Goal: Task Accomplishment & Management: Use online tool/utility

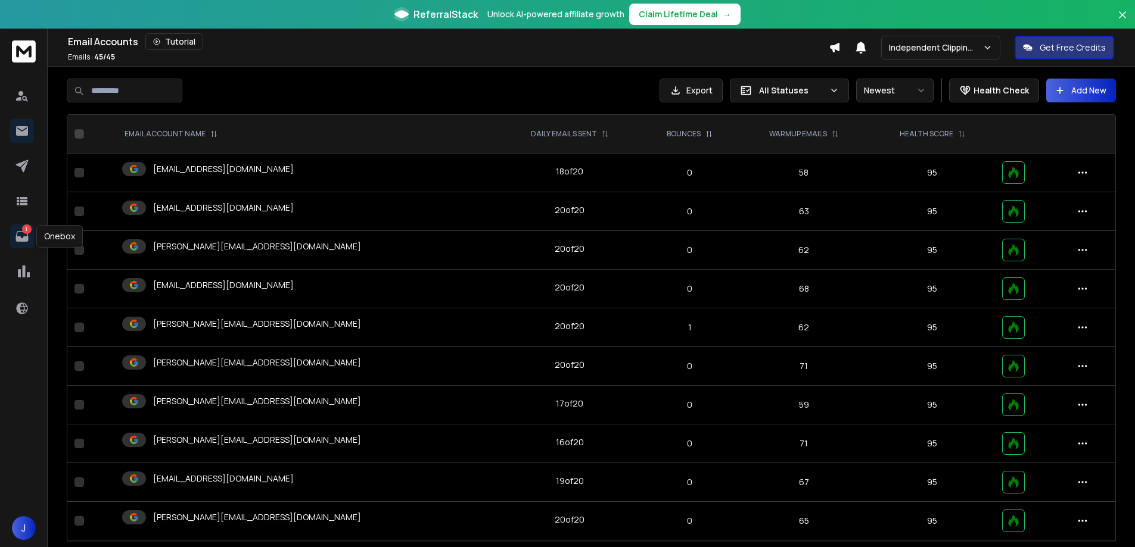
click at [26, 234] on p "1" at bounding box center [27, 230] width 10 height 10
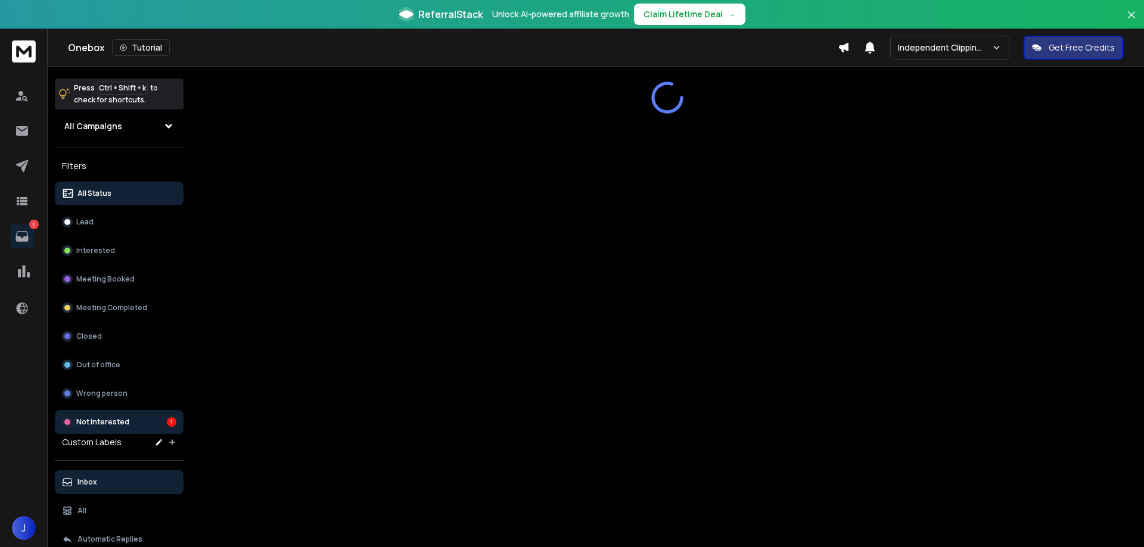
click at [125, 422] on p "Not Interested" at bounding box center [102, 423] width 53 height 10
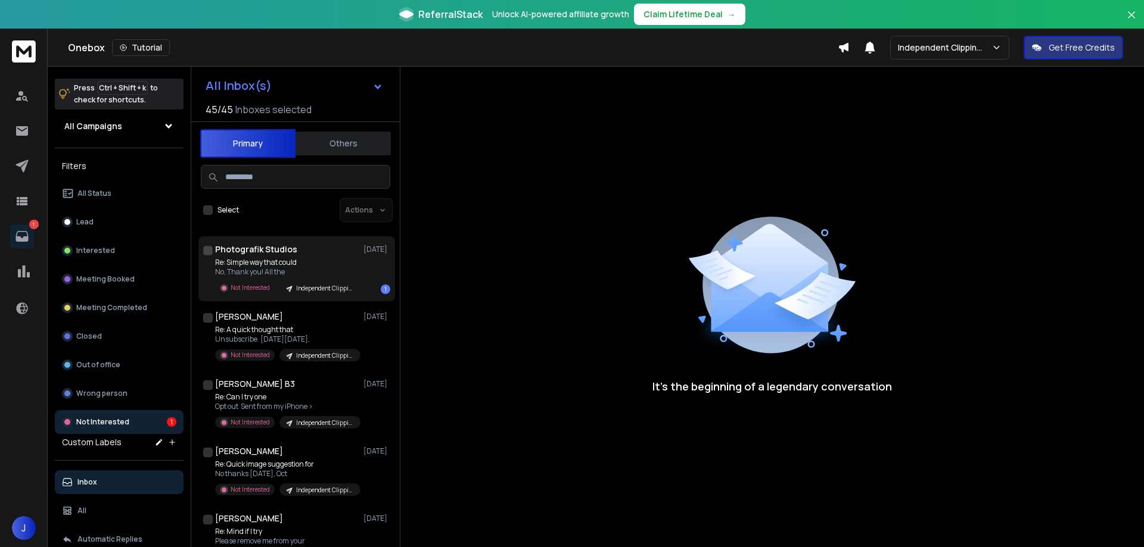
click at [272, 257] on div "Photografik Studios [DATE] Re: Simple way that could No, Thank you! All the Not…" at bounding box center [302, 269] width 175 height 51
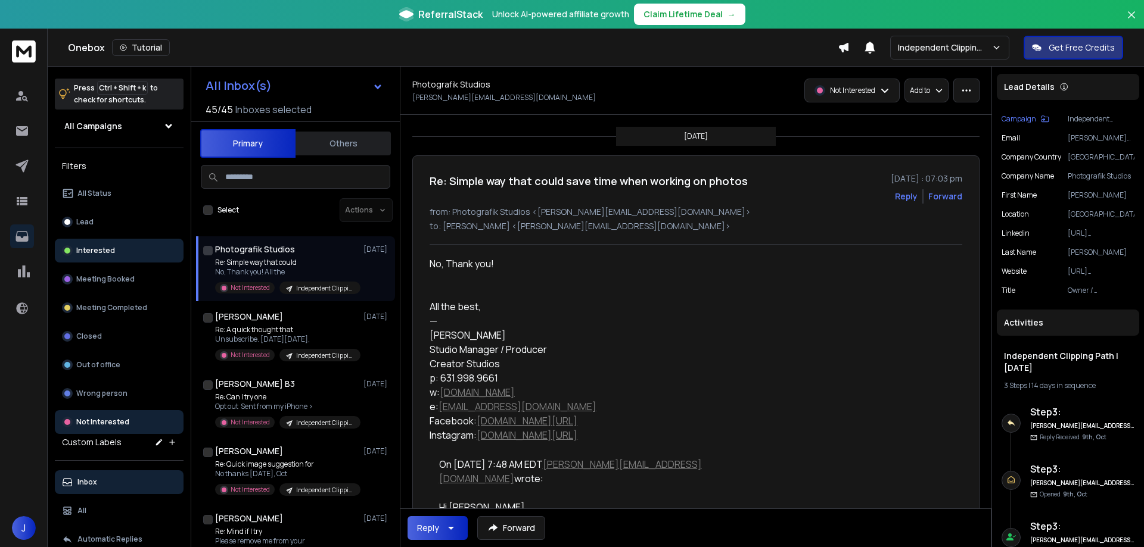
click at [93, 252] on p "Interested" at bounding box center [95, 251] width 39 height 10
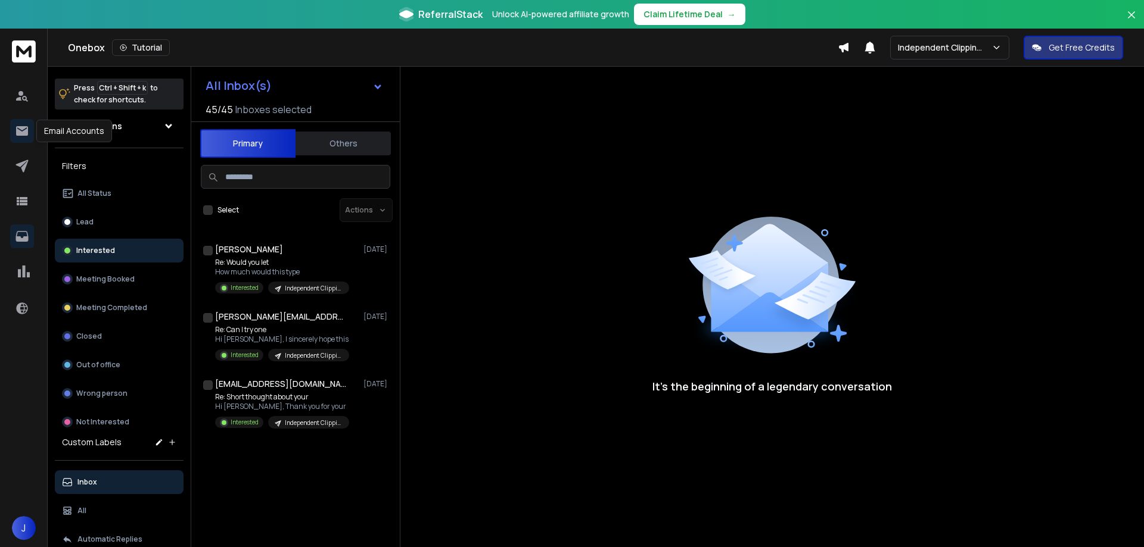
click at [20, 130] on icon at bounding box center [22, 131] width 14 height 14
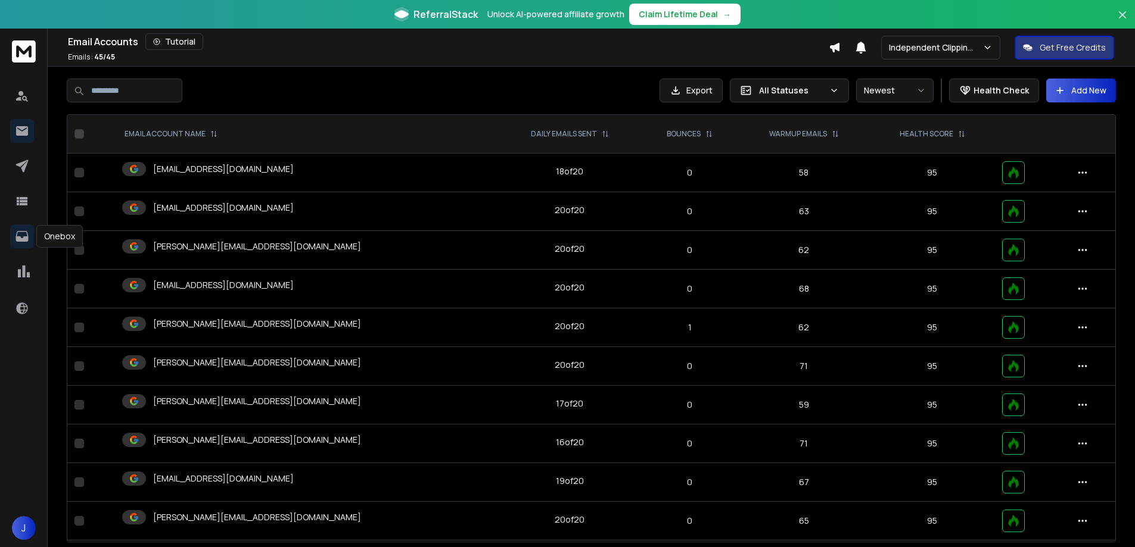
click at [21, 239] on icon at bounding box center [21, 236] width 13 height 11
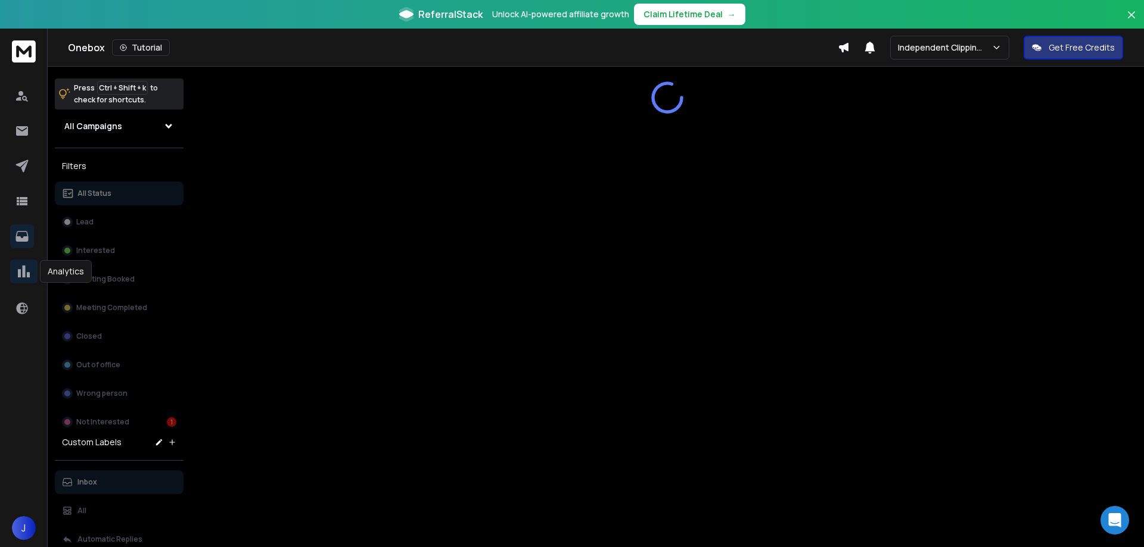
click at [23, 278] on icon at bounding box center [24, 272] width 12 height 12
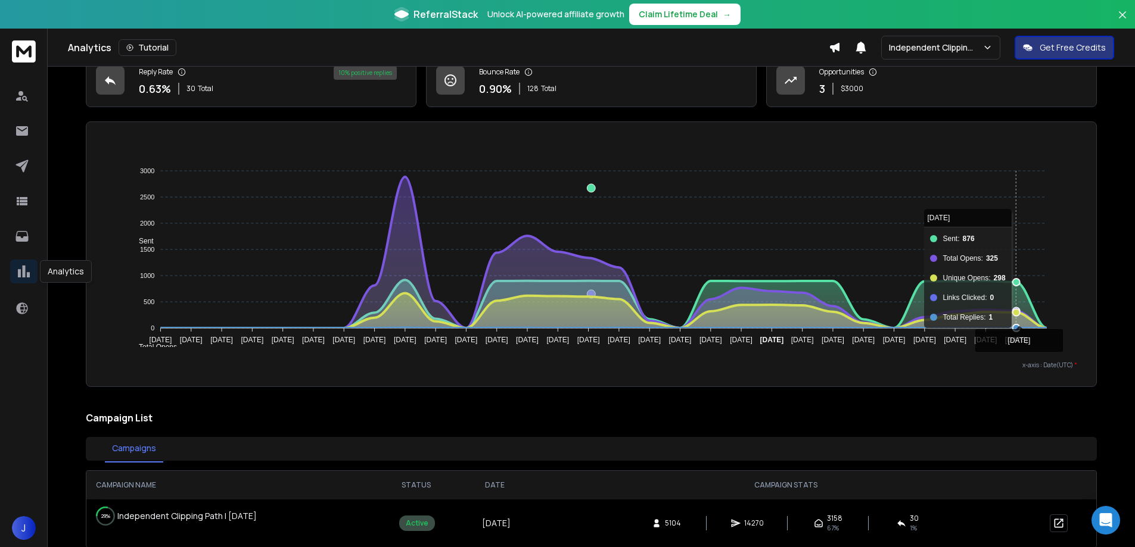
scroll to position [154, 0]
